Goal: Navigation & Orientation: Find specific page/section

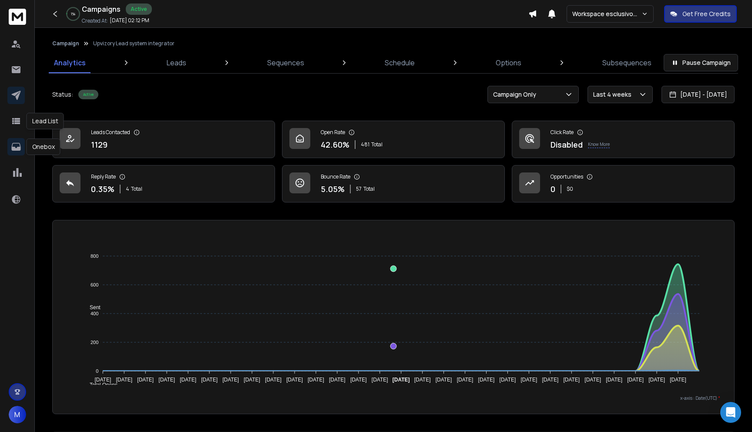
click at [20, 150] on icon at bounding box center [15, 147] width 9 height 8
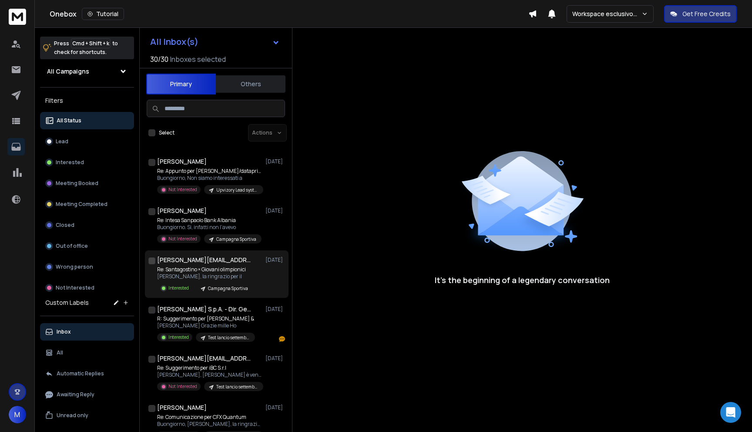
click at [202, 268] on p "Re: Santagostino × Giovani olimpionici" at bounding box center [205, 269] width 96 height 7
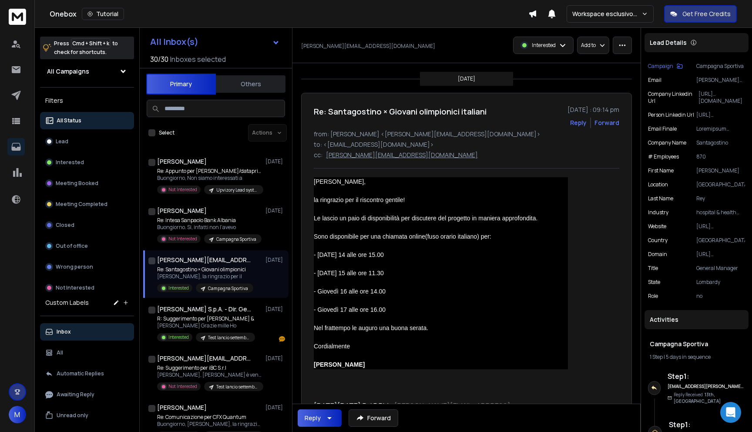
click at [259, 84] on button "Others" at bounding box center [251, 83] width 70 height 19
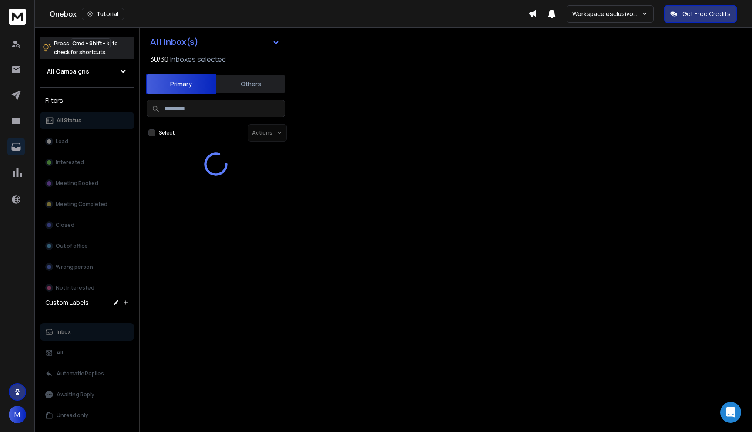
click at [176, 82] on button "Primary" at bounding box center [181, 84] width 70 height 21
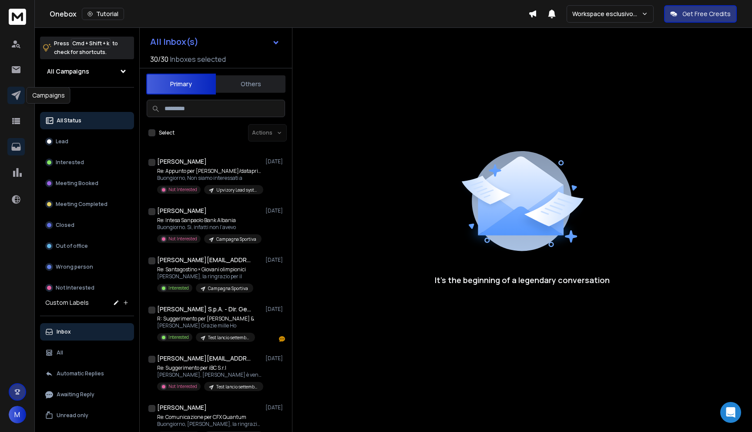
click at [14, 95] on icon at bounding box center [15, 95] width 9 height 9
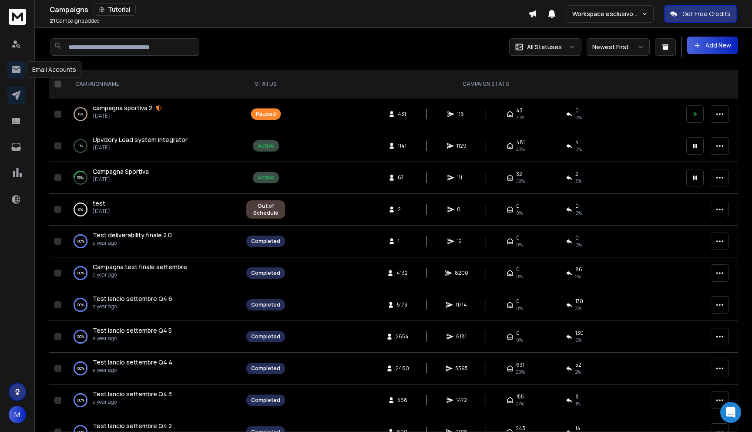
click at [17, 71] on icon at bounding box center [16, 69] width 9 height 7
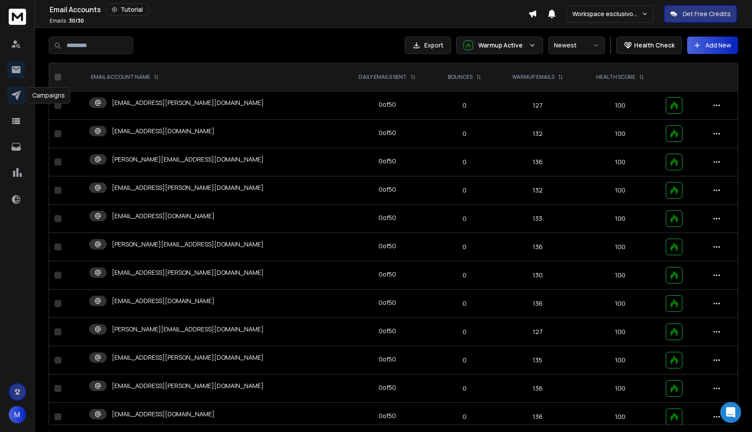
click at [19, 98] on icon at bounding box center [16, 95] width 10 height 10
